Goal: Navigation & Orientation: Find specific page/section

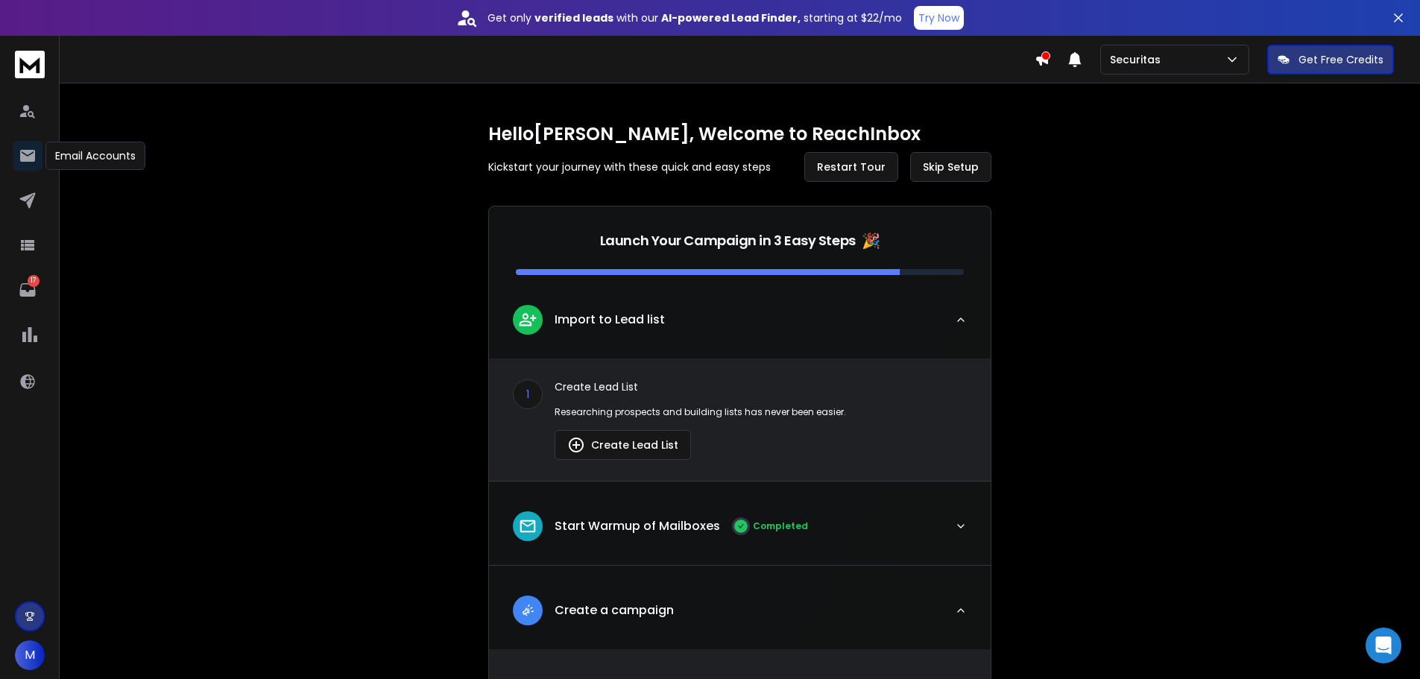
click at [17, 156] on link at bounding box center [28, 156] width 30 height 30
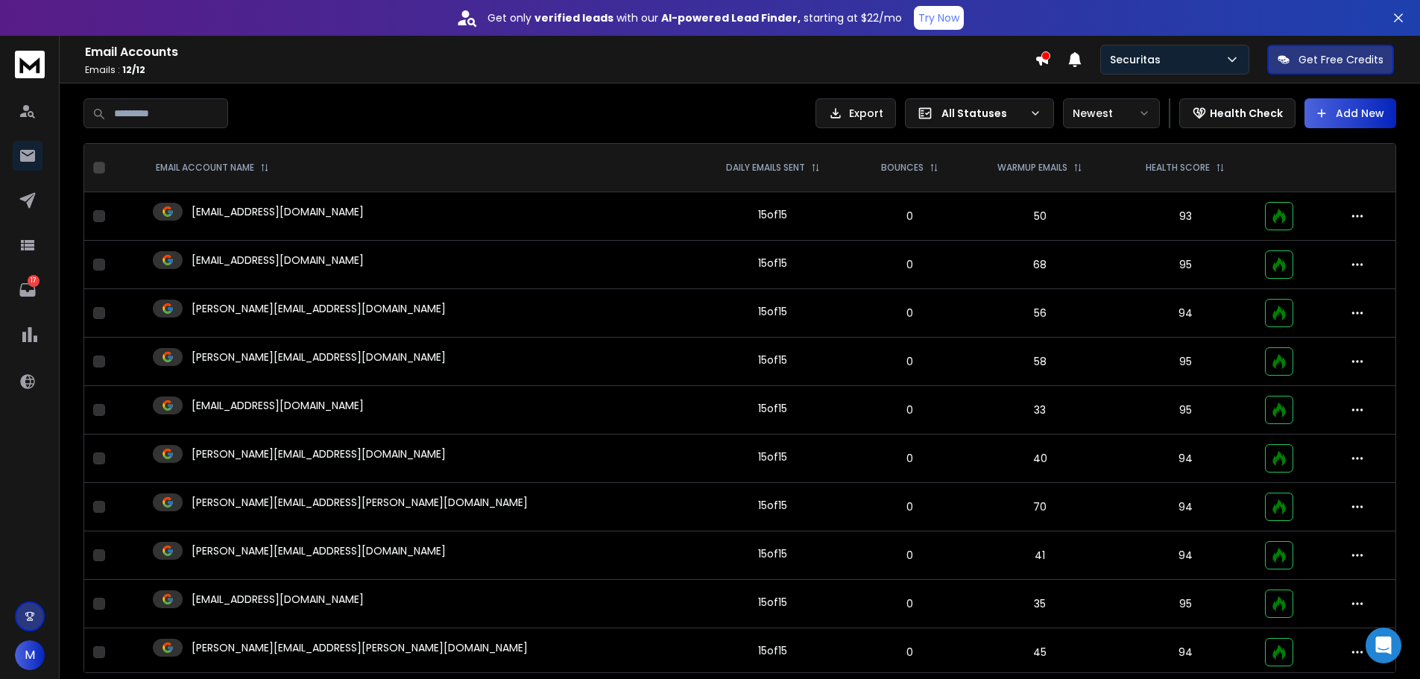
click at [1210, 56] on div "Securitas" at bounding box center [1175, 59] width 130 height 15
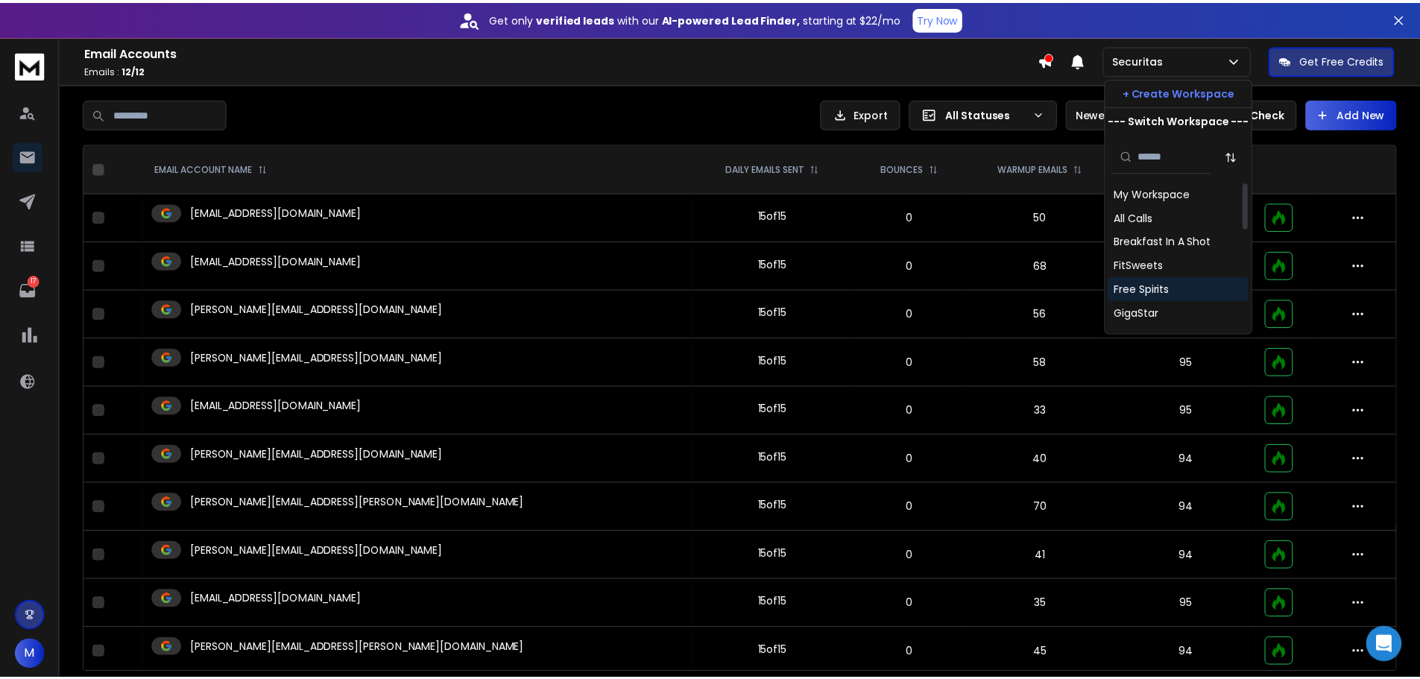
scroll to position [149, 0]
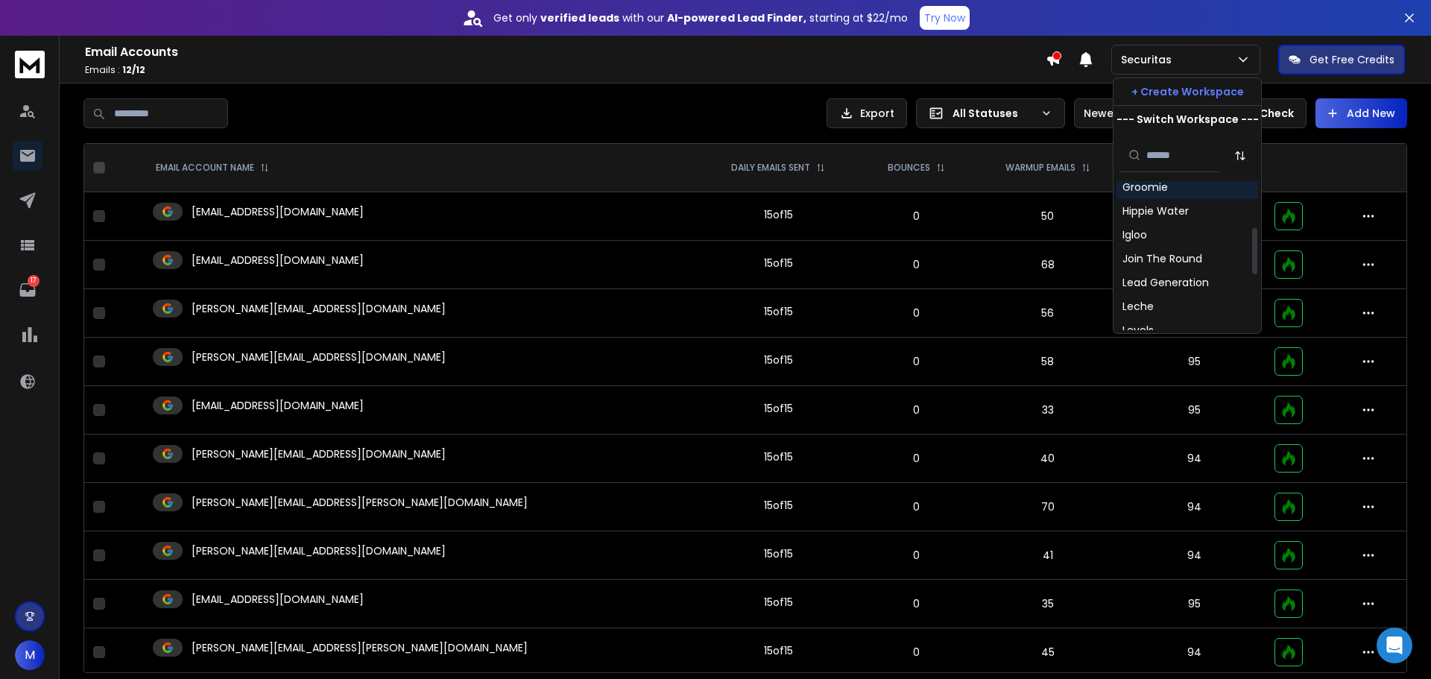
click at [1172, 186] on div "Groomie" at bounding box center [1187, 187] width 142 height 24
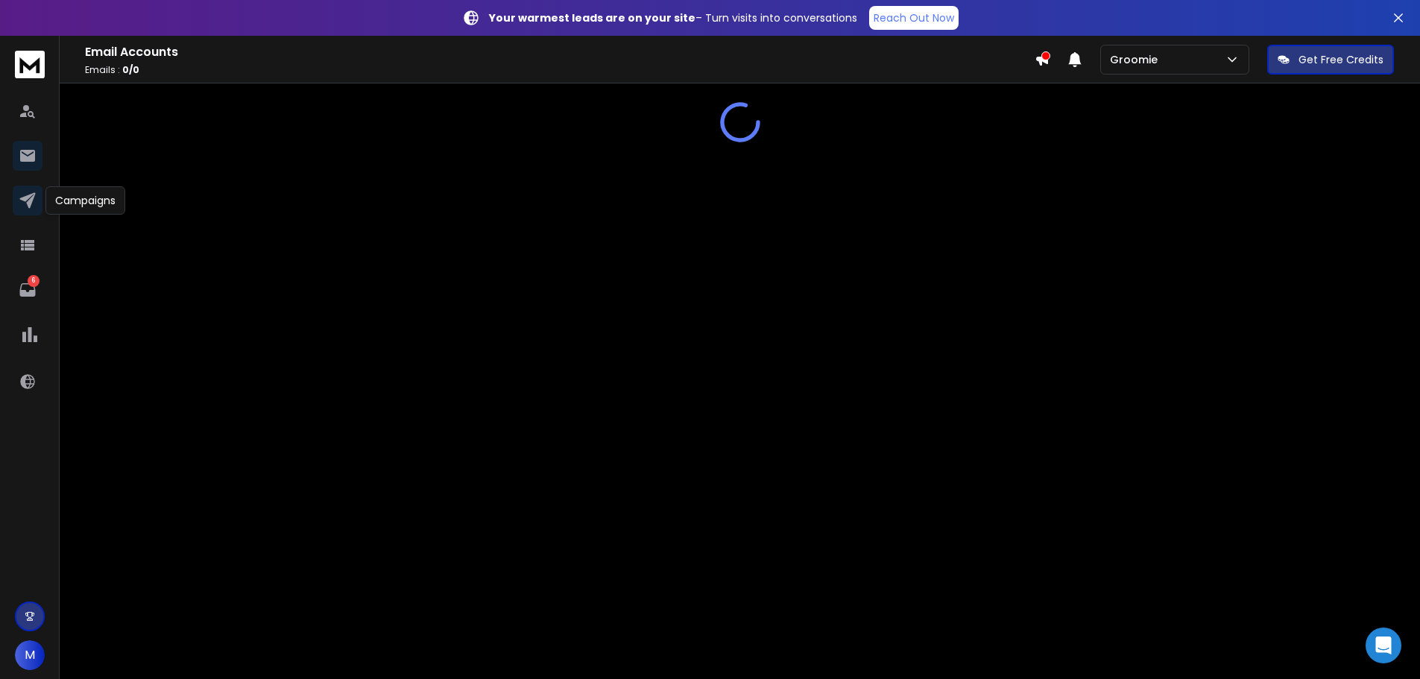
click at [32, 206] on icon at bounding box center [28, 201] width 18 height 18
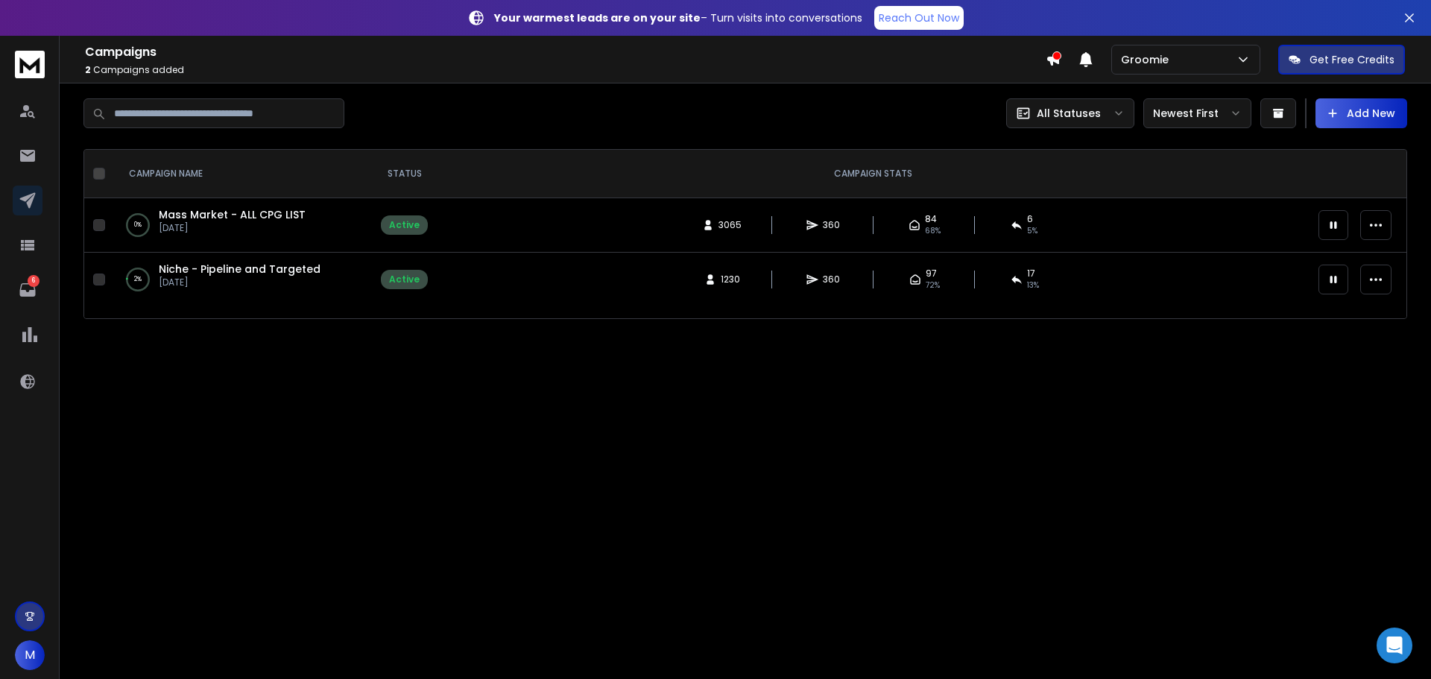
click at [578, 230] on div "3065 360 84 68 % 6 5 %" at bounding box center [873, 225] width 855 height 24
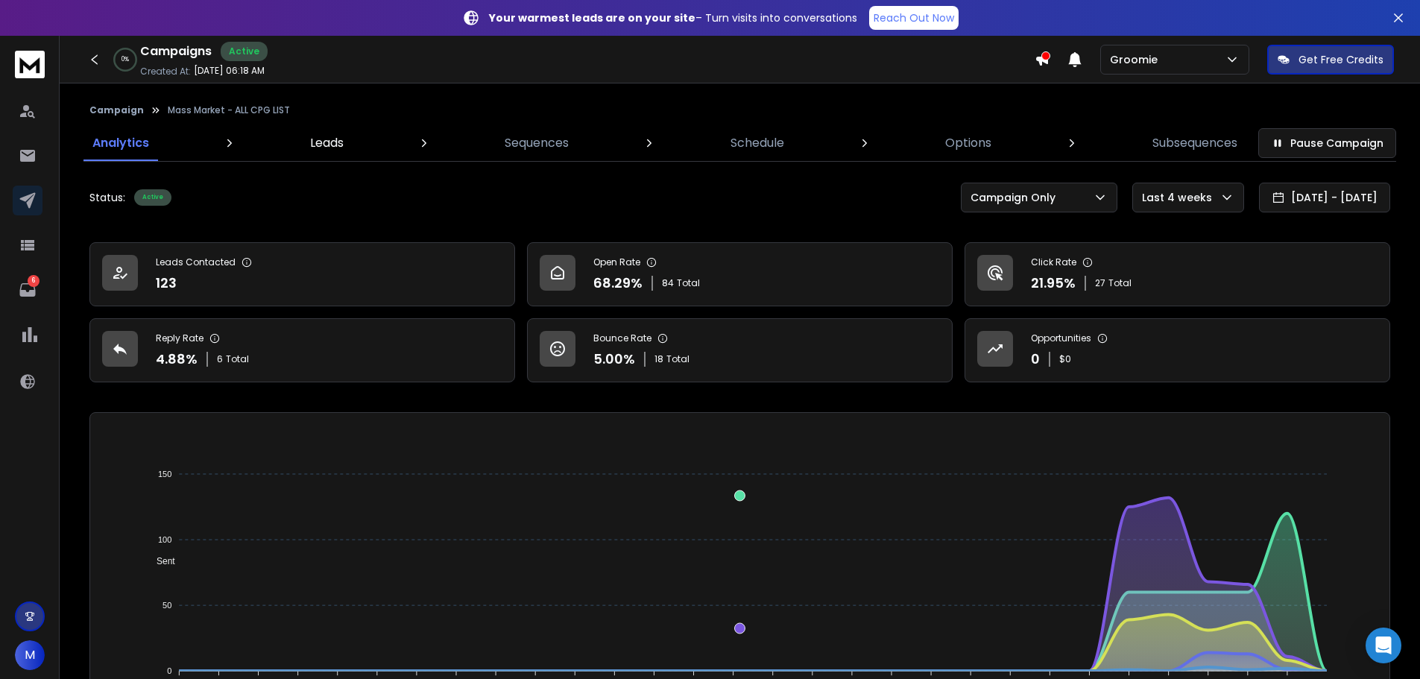
click at [314, 142] on p "Leads" at bounding box center [327, 143] width 34 height 18
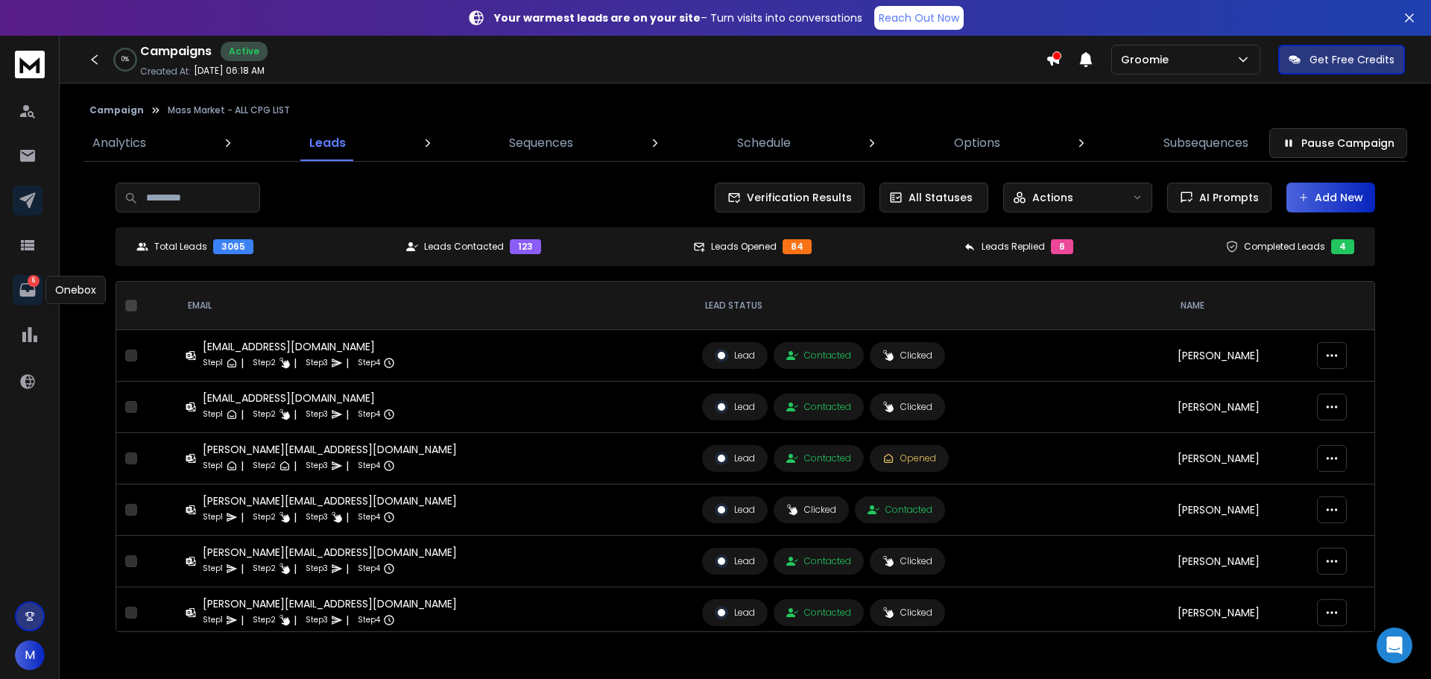
click at [28, 295] on icon at bounding box center [27, 289] width 16 height 13
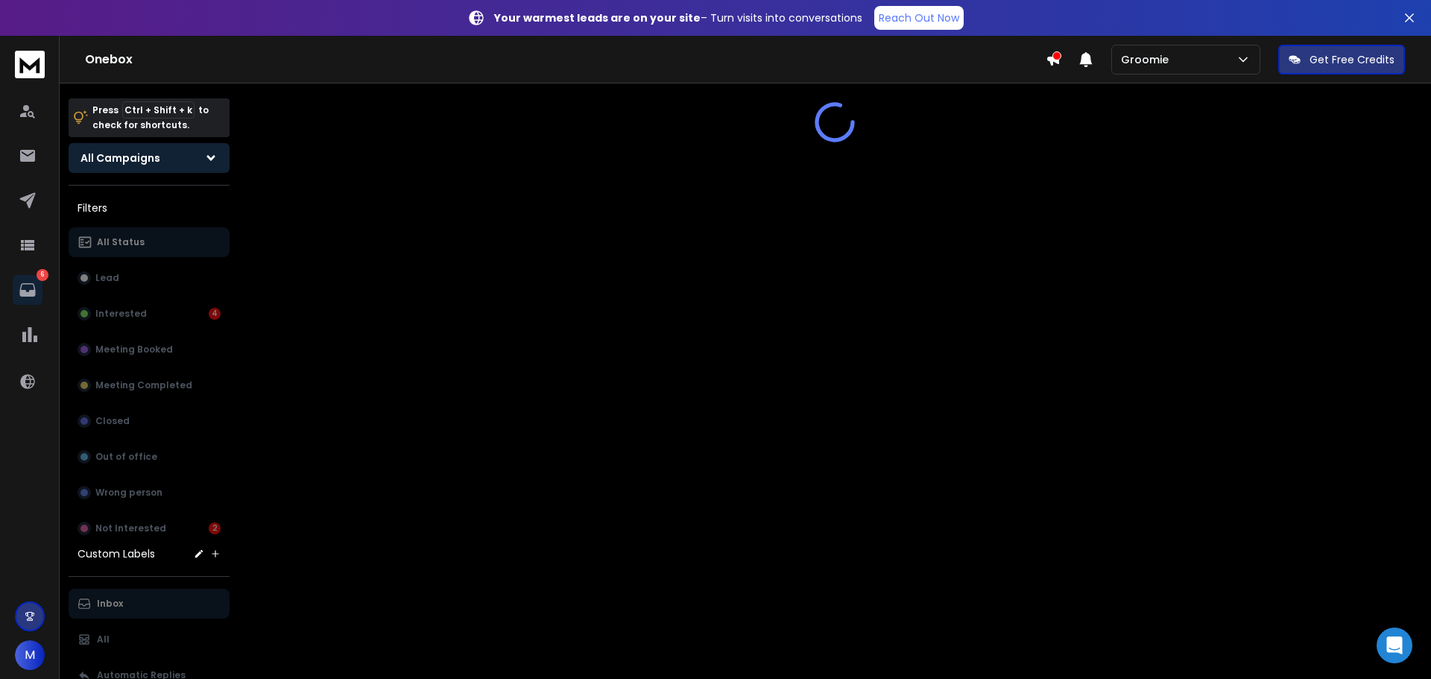
click at [174, 153] on button "All Campaigns" at bounding box center [149, 158] width 161 height 30
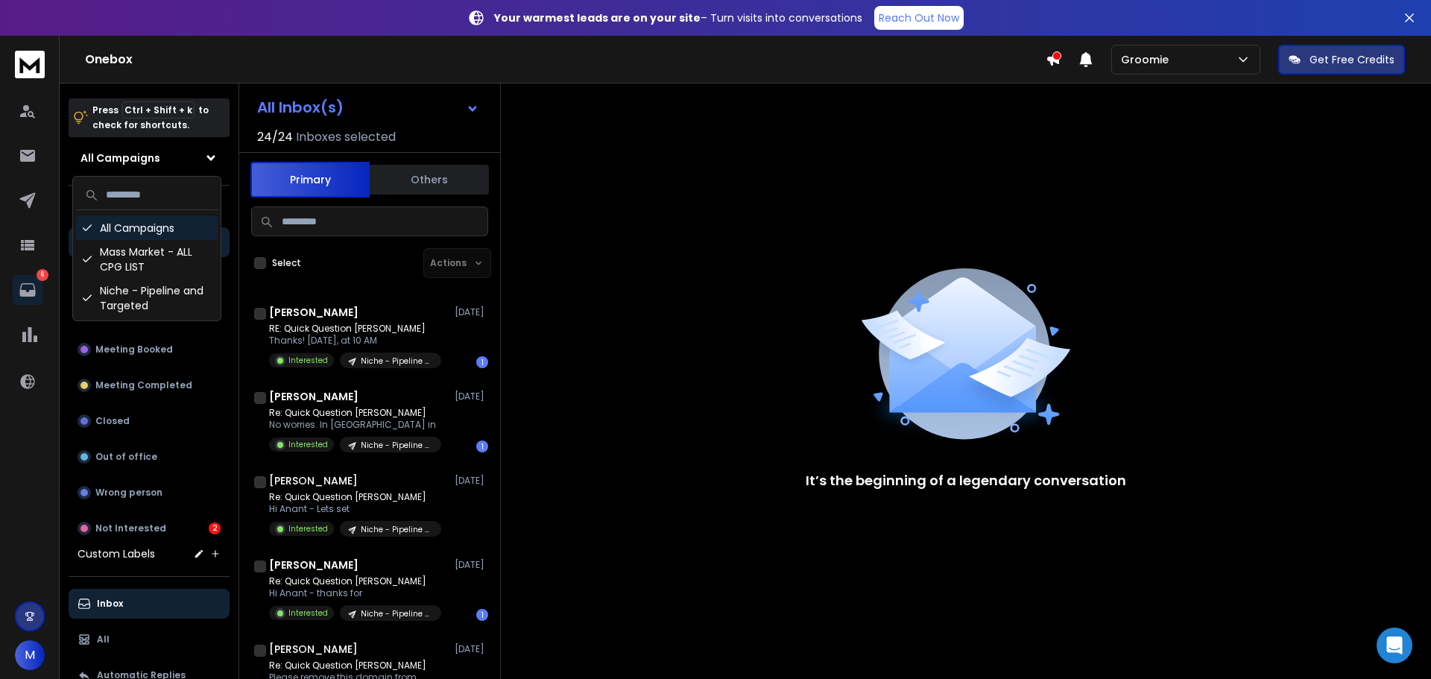
click at [136, 235] on div "All Campaigns" at bounding box center [147, 228] width 142 height 24
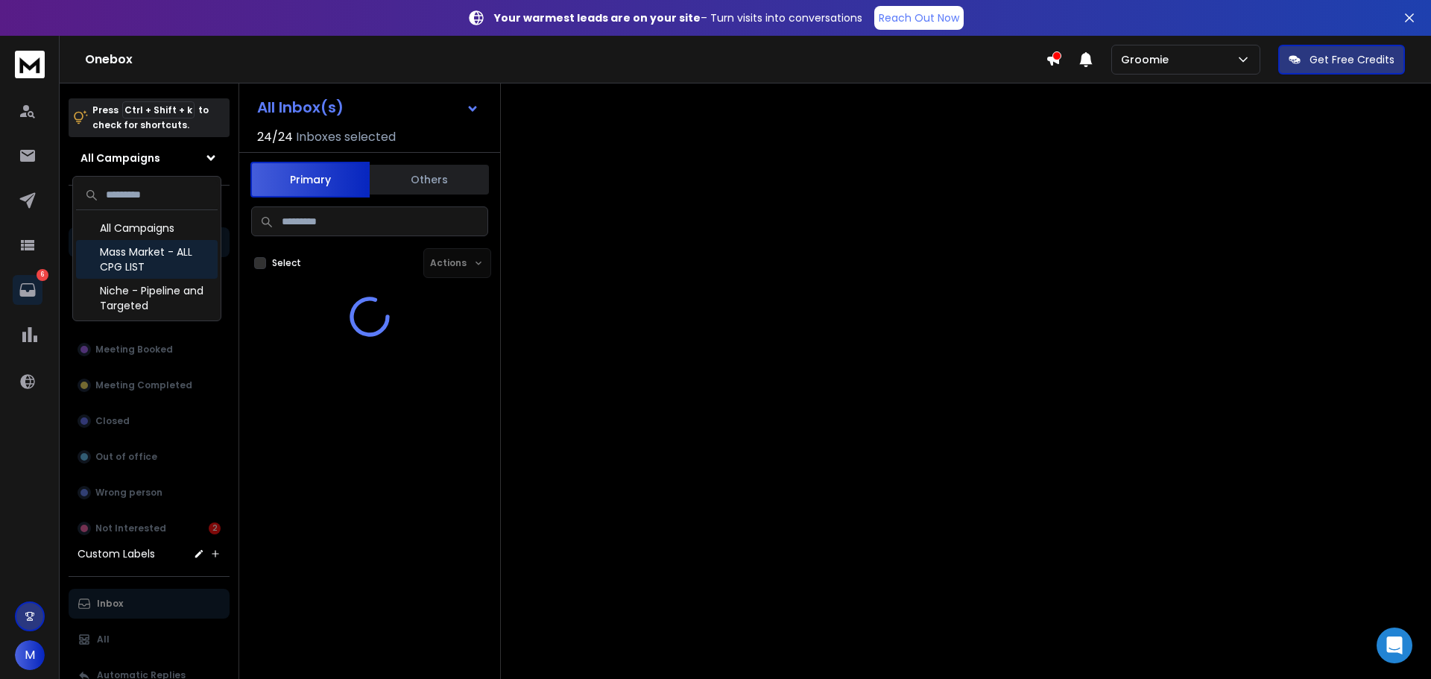
click at [136, 269] on div "Mass Market - ALL CPG LIST" at bounding box center [147, 259] width 142 height 39
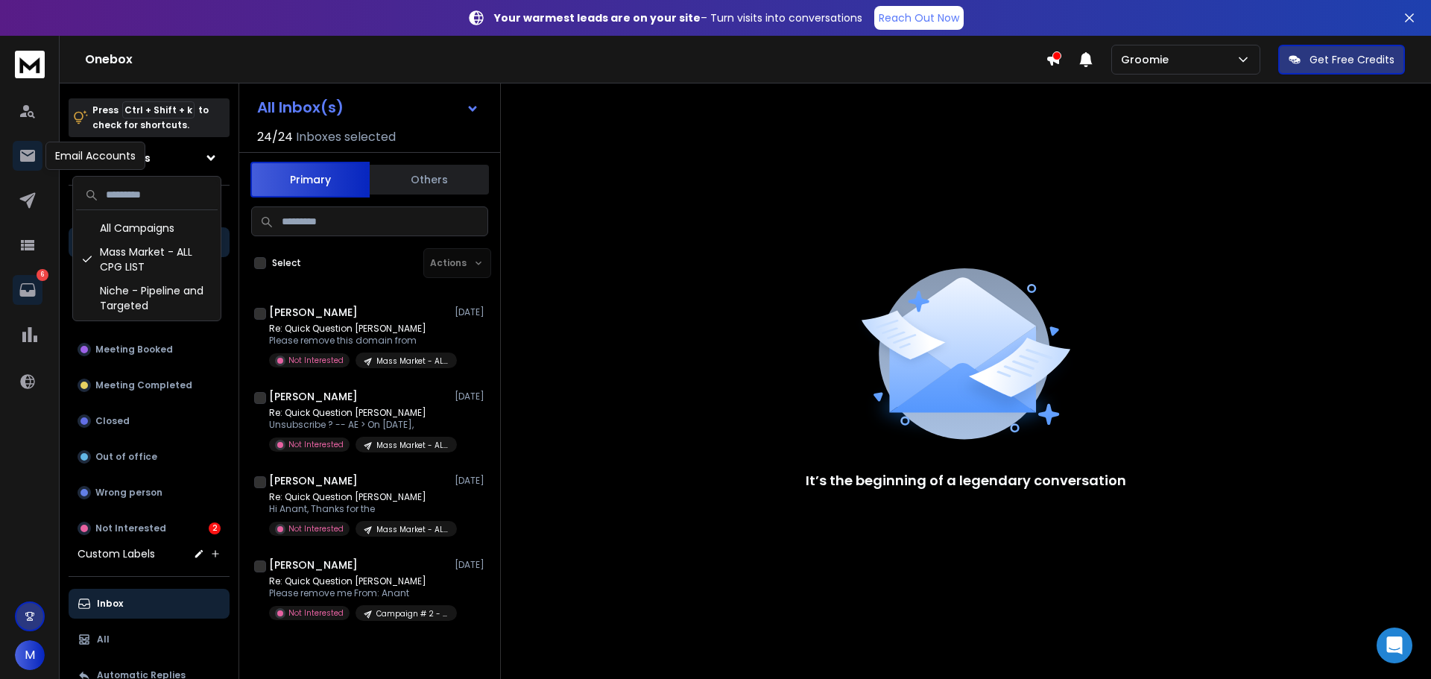
click at [26, 153] on icon at bounding box center [27, 156] width 15 height 12
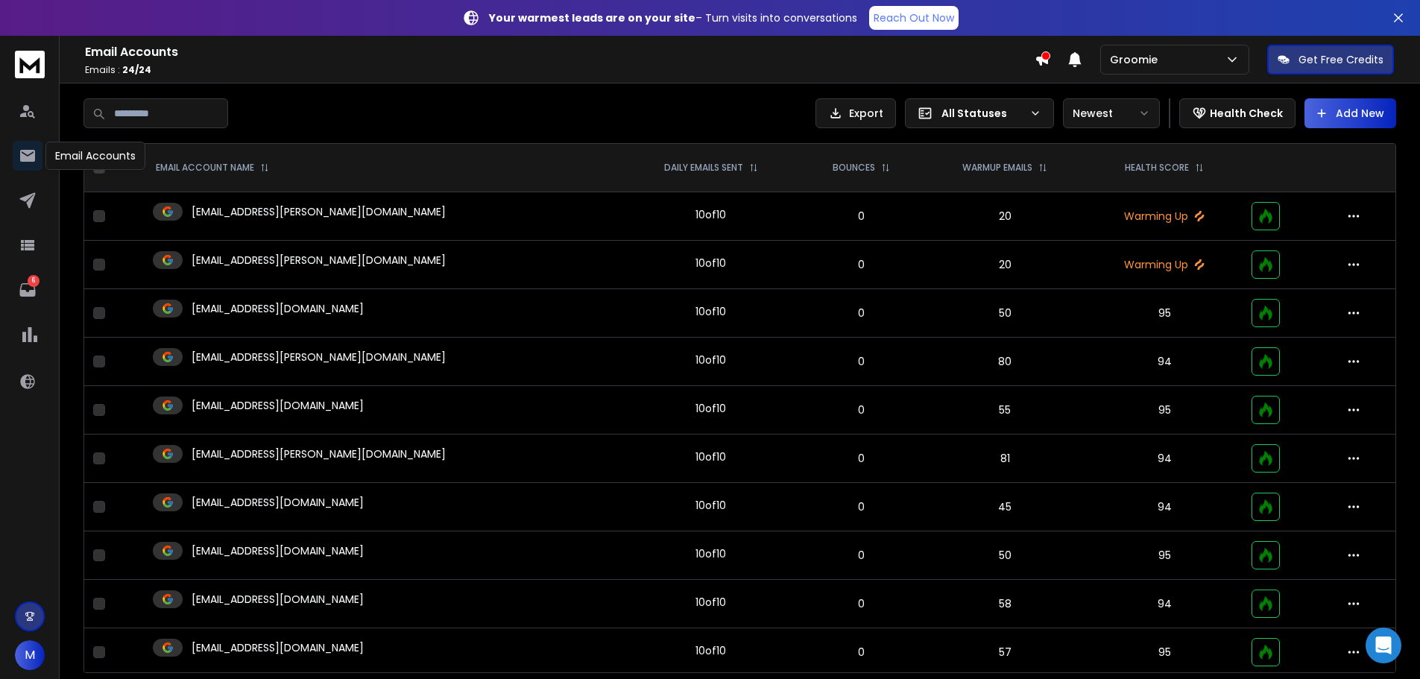
click at [30, 156] on icon at bounding box center [27, 156] width 15 height 12
click at [37, 156] on link at bounding box center [28, 156] width 30 height 30
